Goal: Navigation & Orientation: Find specific page/section

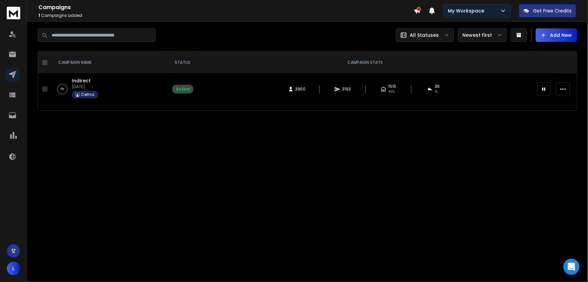
click at [461, 9] on p "My Workspace" at bounding box center [467, 10] width 39 height 7
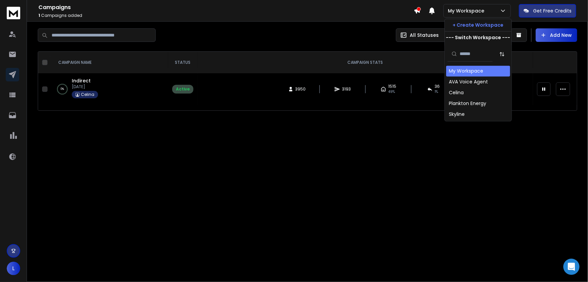
click at [474, 71] on div "My Workspace" at bounding box center [466, 70] width 34 height 7
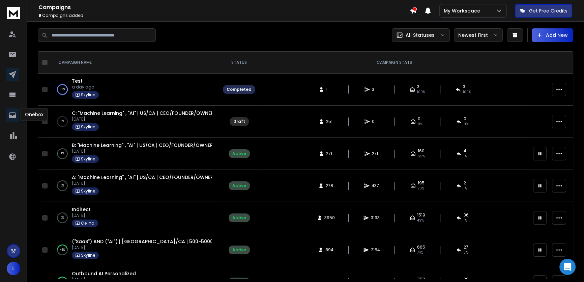
click at [11, 113] on icon at bounding box center [12, 115] width 8 height 8
